Goal: Find specific page/section: Find specific page/section

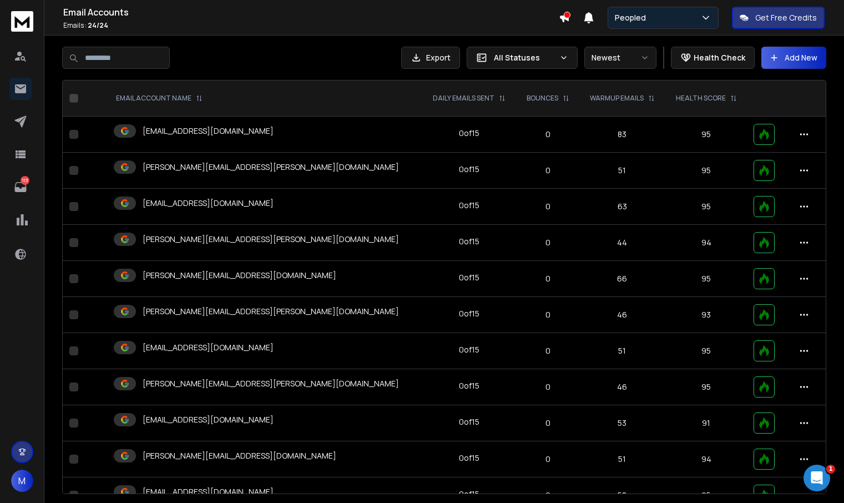
click at [683, 15] on div "Peopled" at bounding box center [663, 17] width 97 height 11
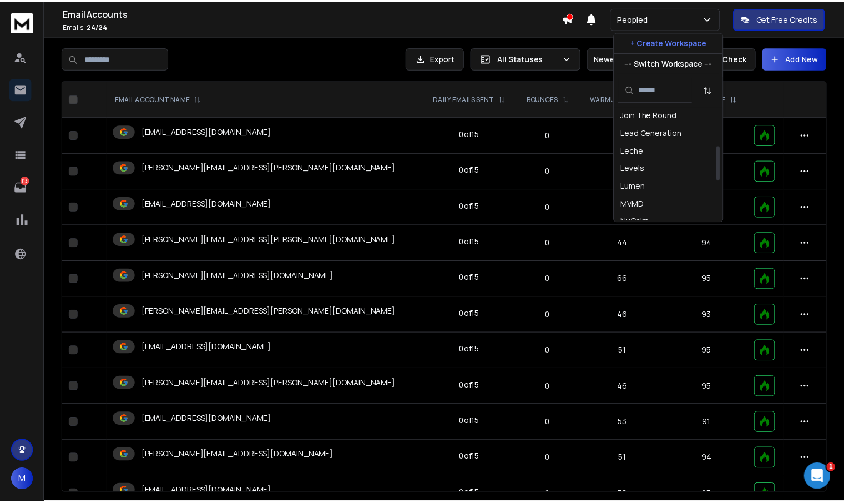
scroll to position [148, 0]
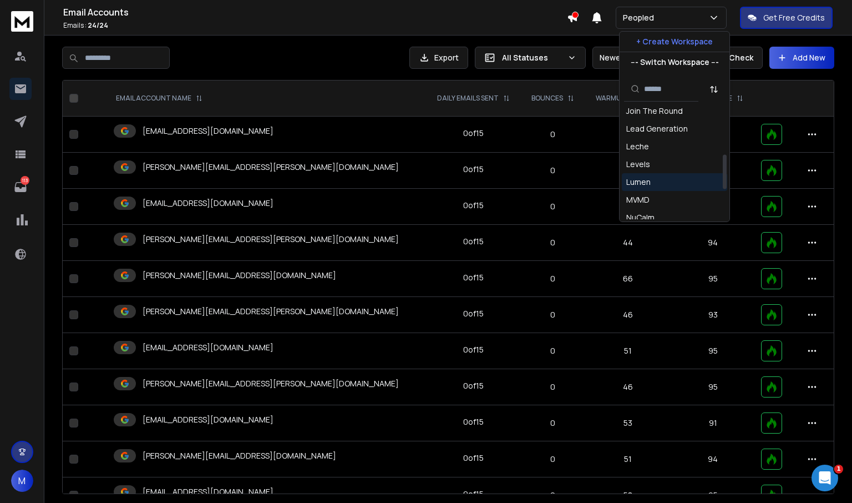
click at [670, 177] on div "Lumen" at bounding box center [674, 182] width 105 height 18
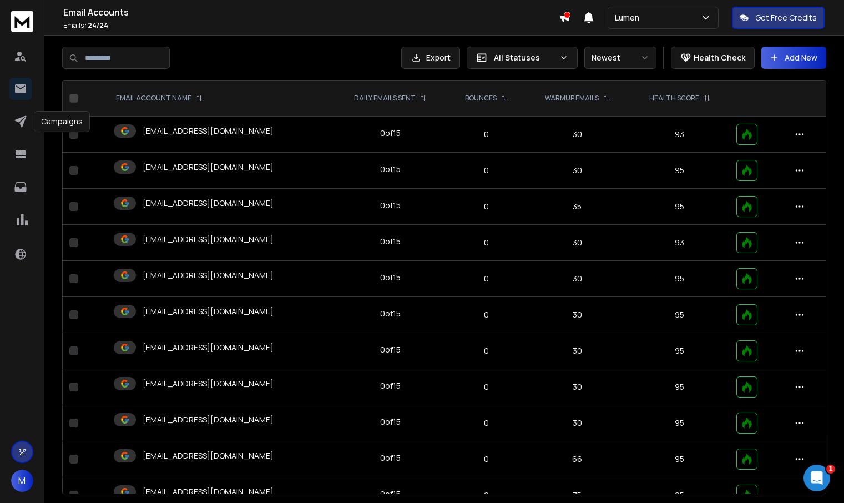
click at [19, 107] on div at bounding box center [22, 157] width 26 height 224
click at [21, 116] on icon at bounding box center [20, 121] width 13 height 13
